Goal: Navigation & Orientation: Find specific page/section

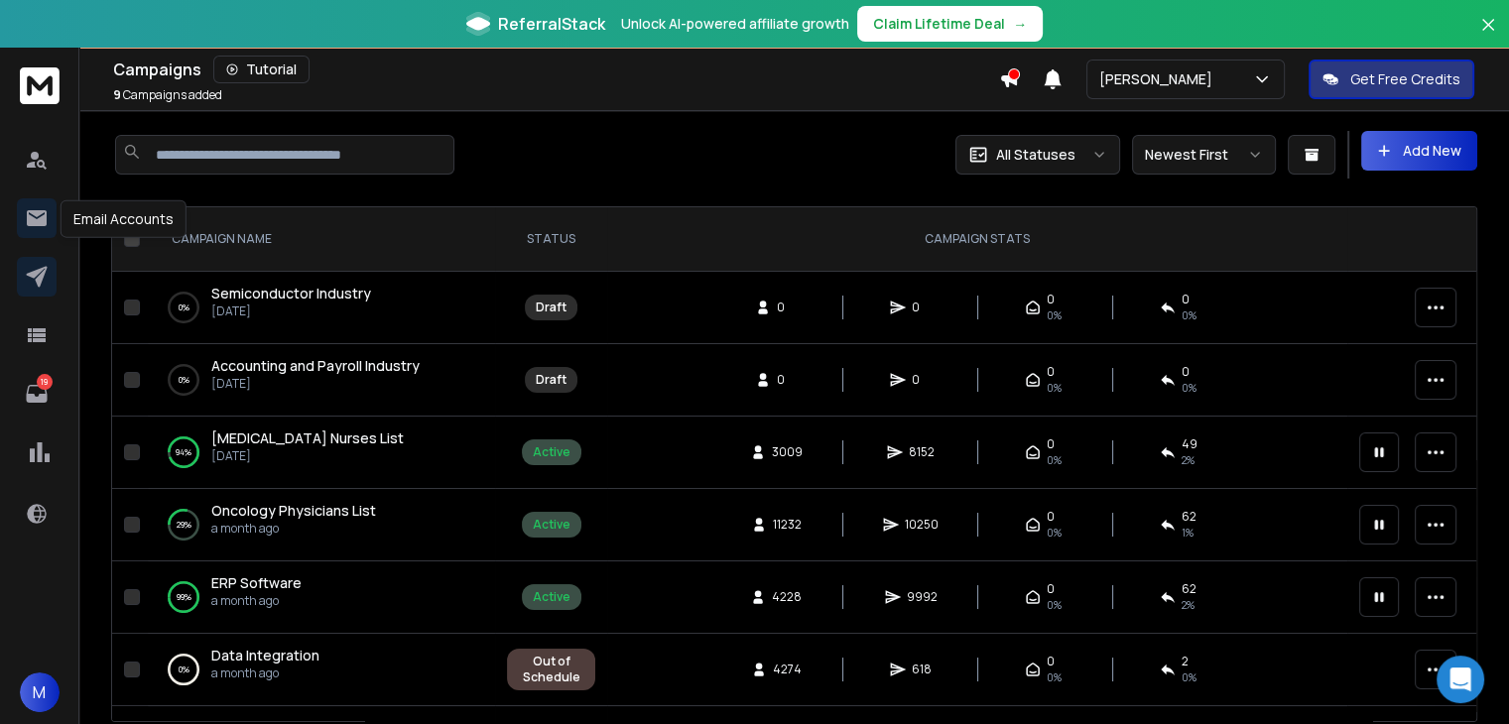
click at [44, 205] on link at bounding box center [37, 218] width 40 height 40
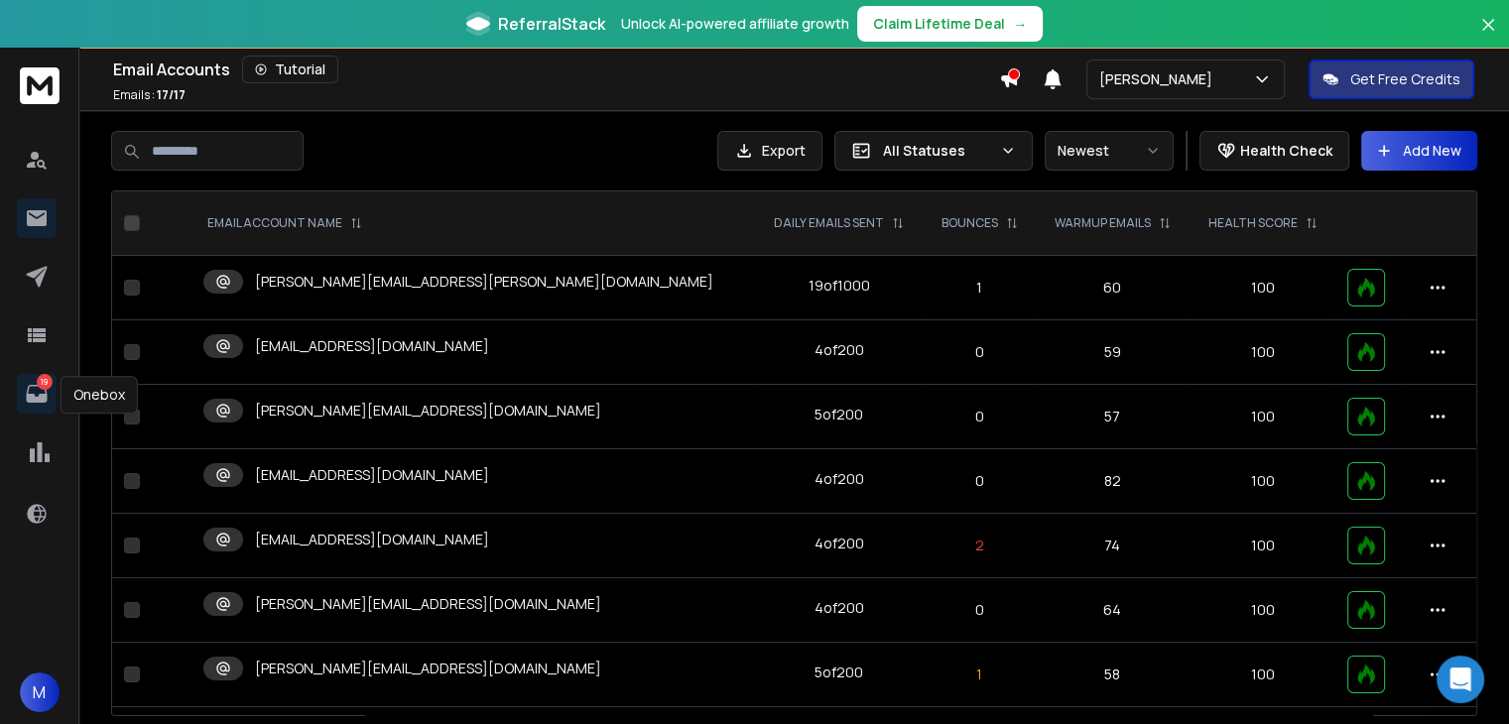
click at [25, 396] on icon at bounding box center [37, 394] width 24 height 24
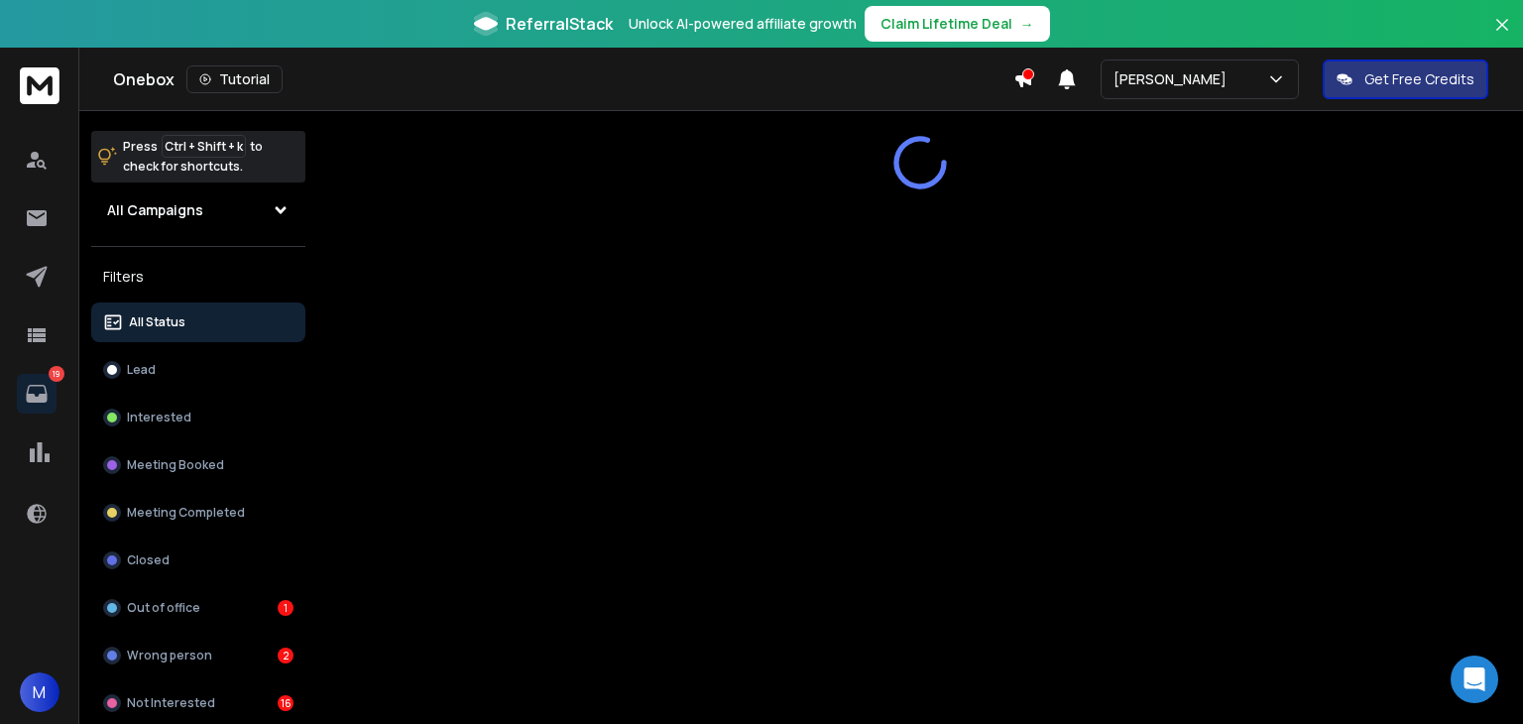
click at [520, 449] on div "Press Ctrl + Shift + k to check for shortcuts. All Campaigns All Campaigns Filt…" at bounding box center [801, 473] width 1444 height 724
